Goal: Task Accomplishment & Management: Manage account settings

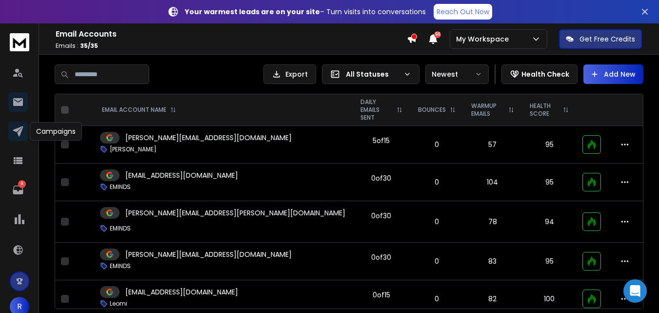
click at [20, 130] on icon at bounding box center [18, 131] width 10 height 10
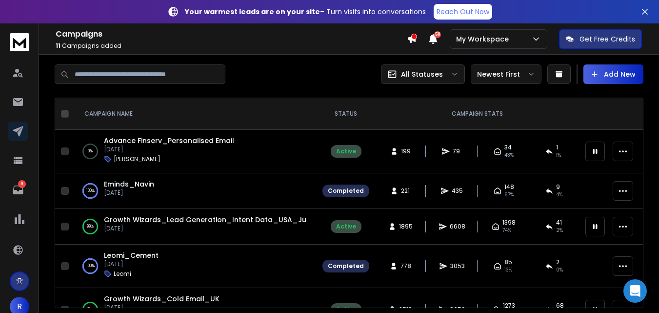
click at [126, 221] on span "Growth Wizards_Lead Generation_Intent Data_USA_June 2025" at bounding box center [219, 220] width 231 height 10
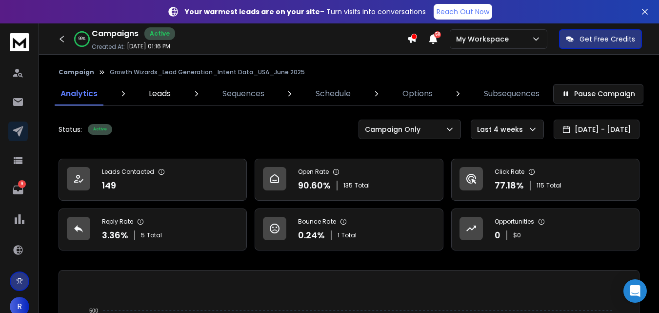
click at [156, 90] on p "Leads" at bounding box center [160, 94] width 22 height 12
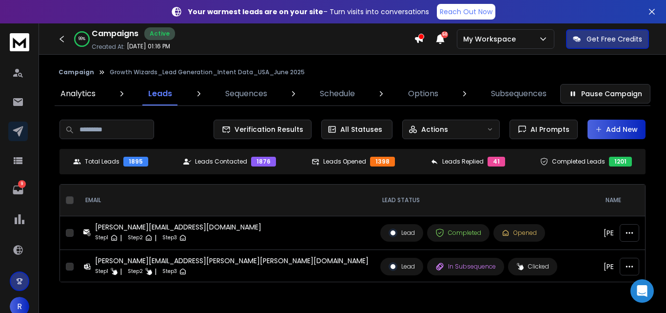
click at [82, 94] on p "Analytics" at bounding box center [77, 94] width 35 height 12
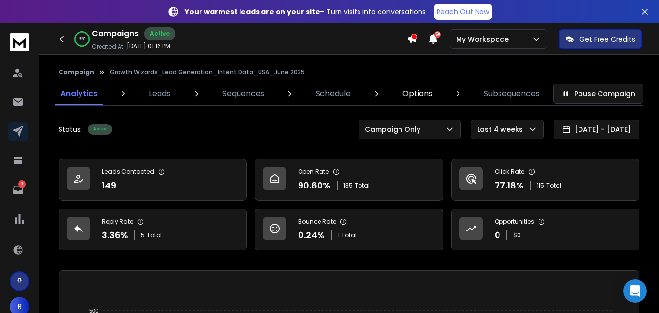
click at [421, 94] on p "Options" at bounding box center [417, 94] width 30 height 12
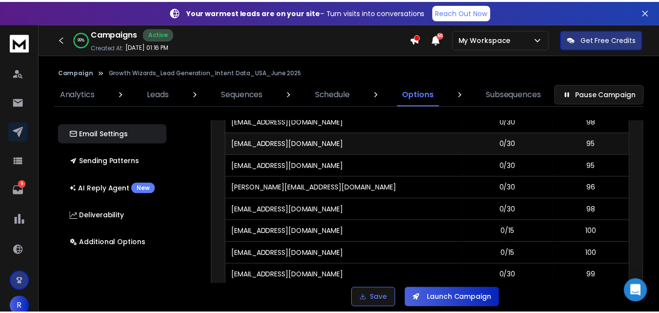
scroll to position [195, 0]
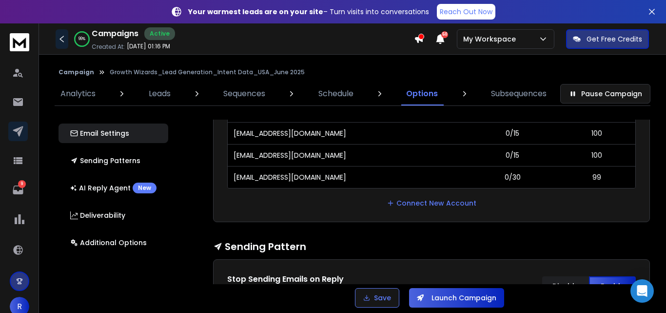
click at [61, 37] on icon at bounding box center [62, 39] width 9 height 9
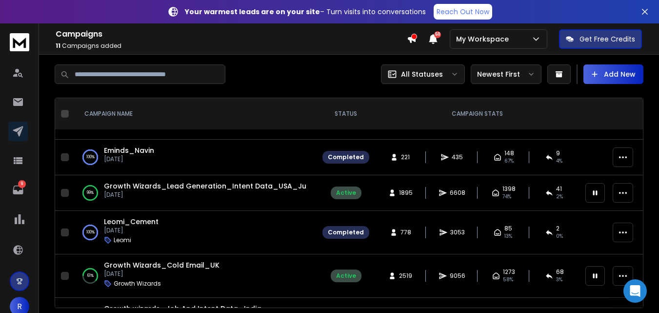
scroll to position [49, 0]
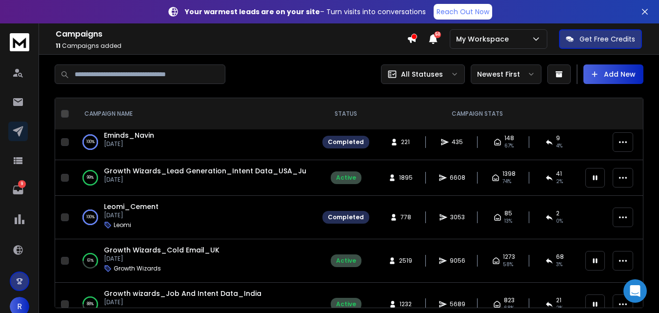
click at [173, 250] on span "Growth Wizards_Cold Email_UK" at bounding box center [162, 250] width 116 height 10
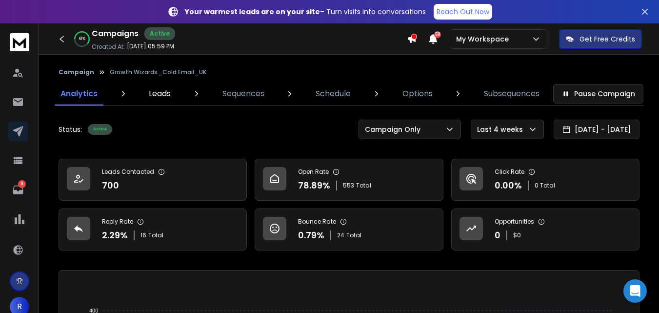
click at [157, 99] on p "Leads" at bounding box center [160, 94] width 22 height 12
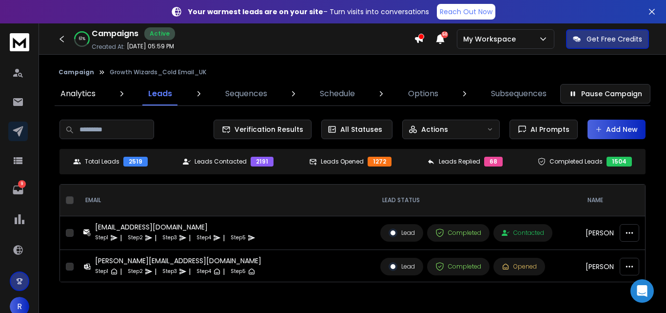
click at [75, 92] on p "Analytics" at bounding box center [77, 94] width 35 height 12
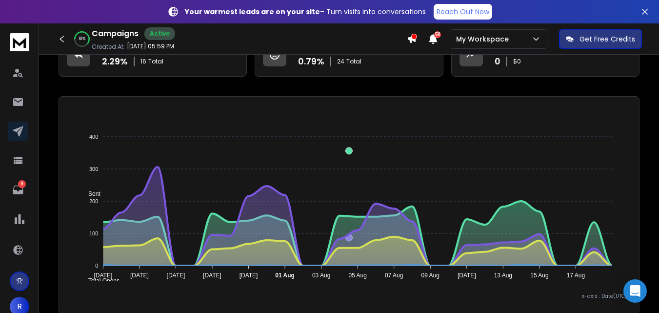
scroll to position [195, 0]
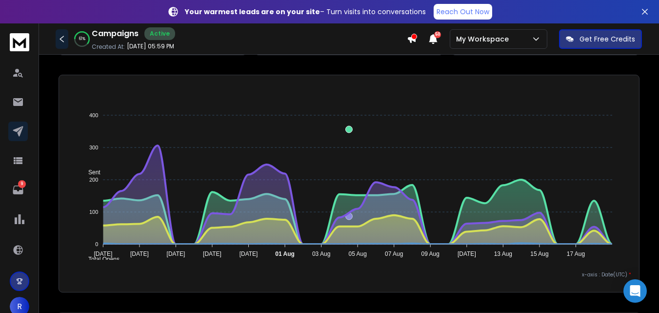
click at [59, 38] on icon at bounding box center [62, 39] width 9 height 9
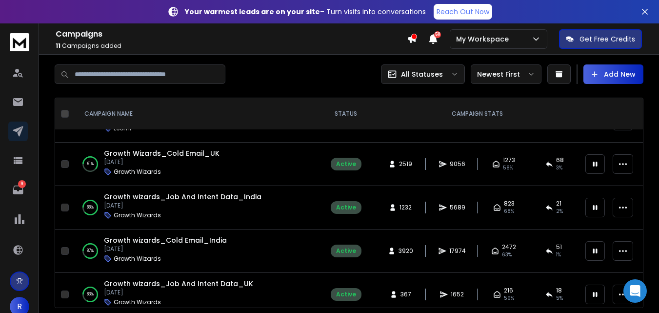
scroll to position [146, 0]
click at [188, 197] on span "Growth wizards_Job And Intent Data_India" at bounding box center [183, 196] width 158 height 10
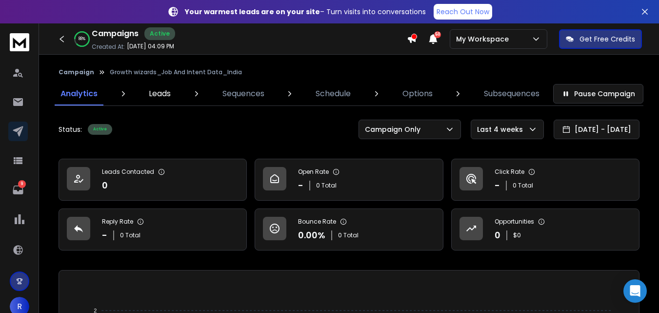
click at [167, 93] on p "Leads" at bounding box center [160, 94] width 22 height 12
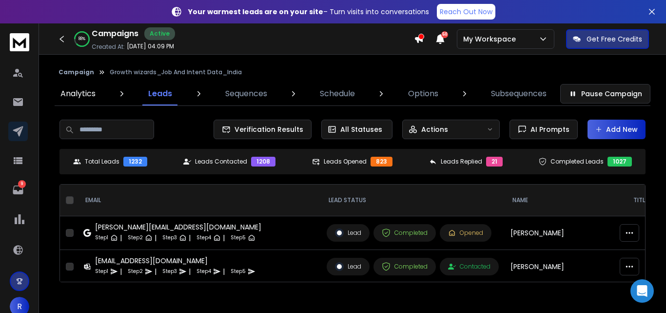
click at [77, 92] on p "Analytics" at bounding box center [77, 94] width 35 height 12
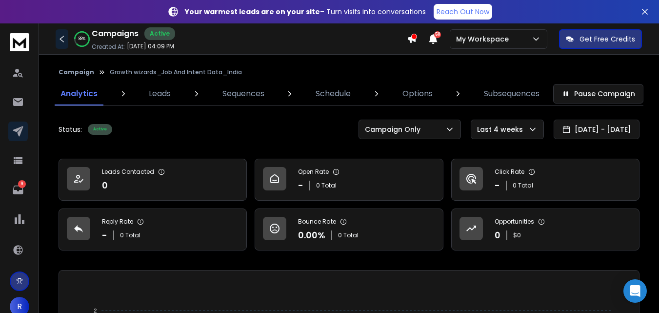
click at [62, 39] on icon at bounding box center [62, 39] width 9 height 9
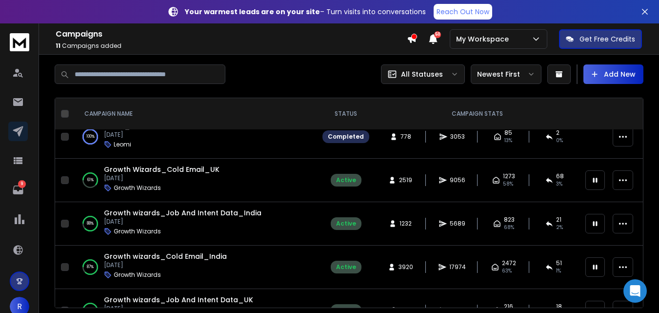
scroll to position [146, 0]
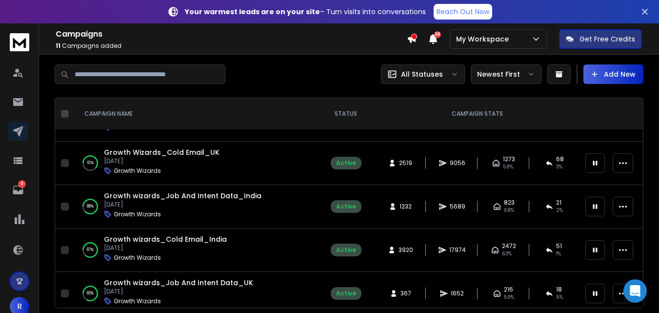
click at [177, 239] on span "Growth wizards_Cold Email_India" at bounding box center [165, 239] width 123 height 10
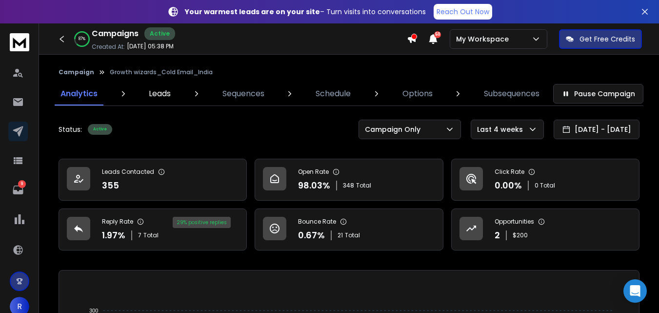
click at [156, 93] on p "Leads" at bounding box center [160, 94] width 22 height 12
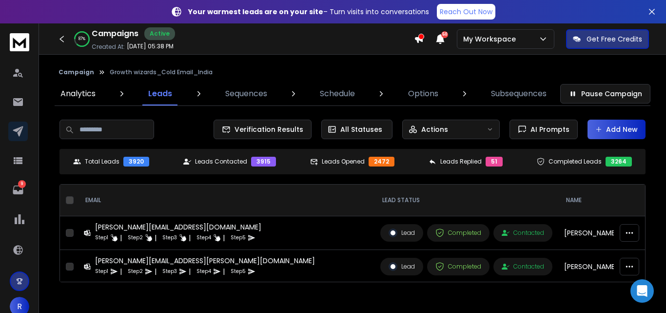
click at [76, 95] on p "Analytics" at bounding box center [77, 94] width 35 height 12
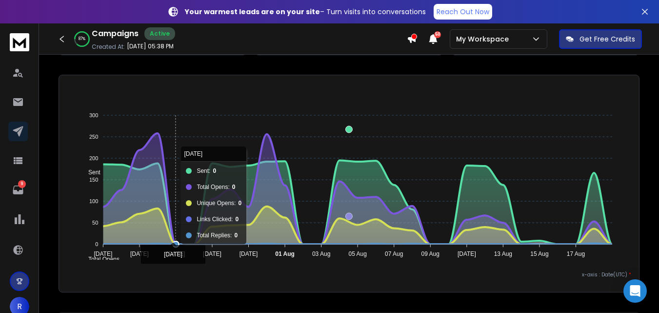
scroll to position [49, 0]
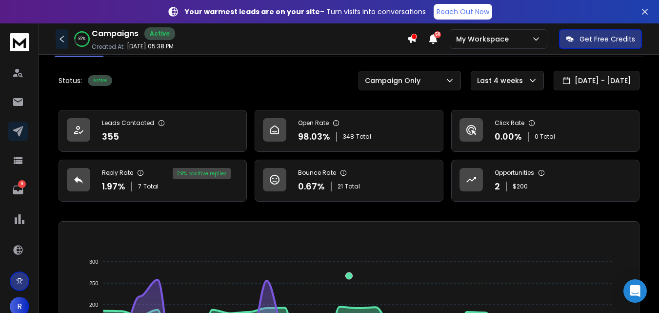
click at [61, 38] on icon at bounding box center [62, 39] width 9 height 9
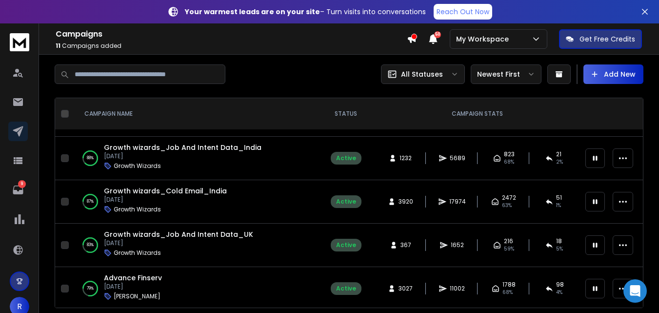
scroll to position [195, 0]
click at [160, 235] on span "Growth wizards_Job And Intent Data_UK" at bounding box center [178, 234] width 149 height 10
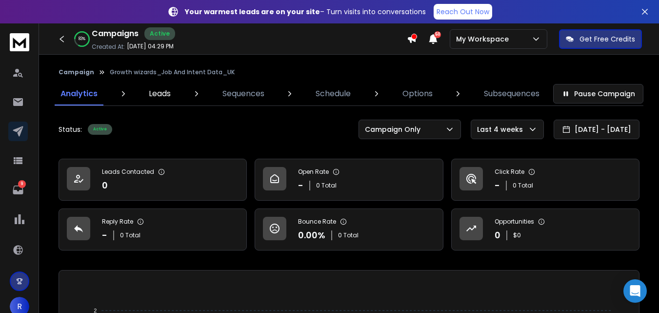
click at [160, 95] on p "Leads" at bounding box center [160, 94] width 22 height 12
